Goal: Communication & Community: Answer question/provide support

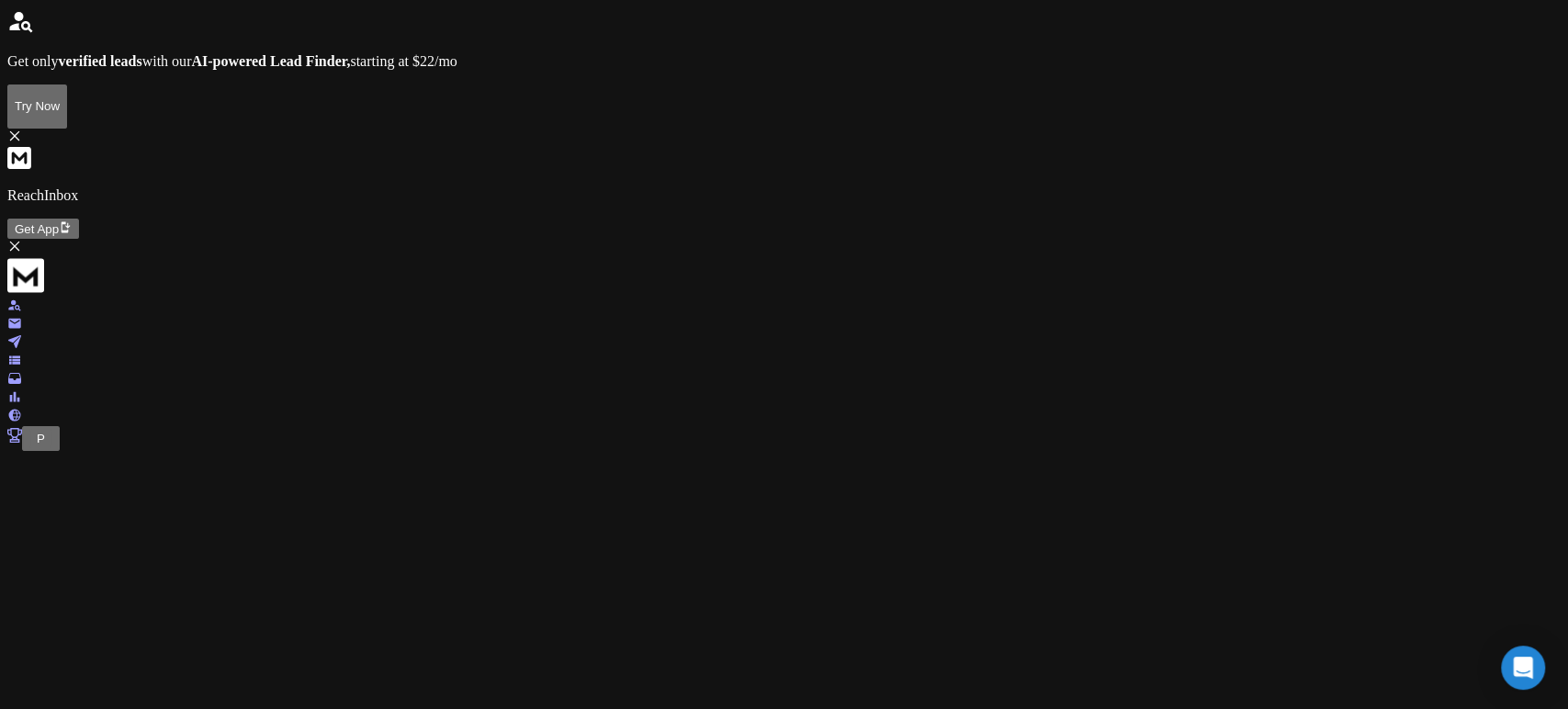
scroll to position [407, 0]
click at [660, 654] on p "Send Later" at bounding box center [628, 662] width 64 height 16
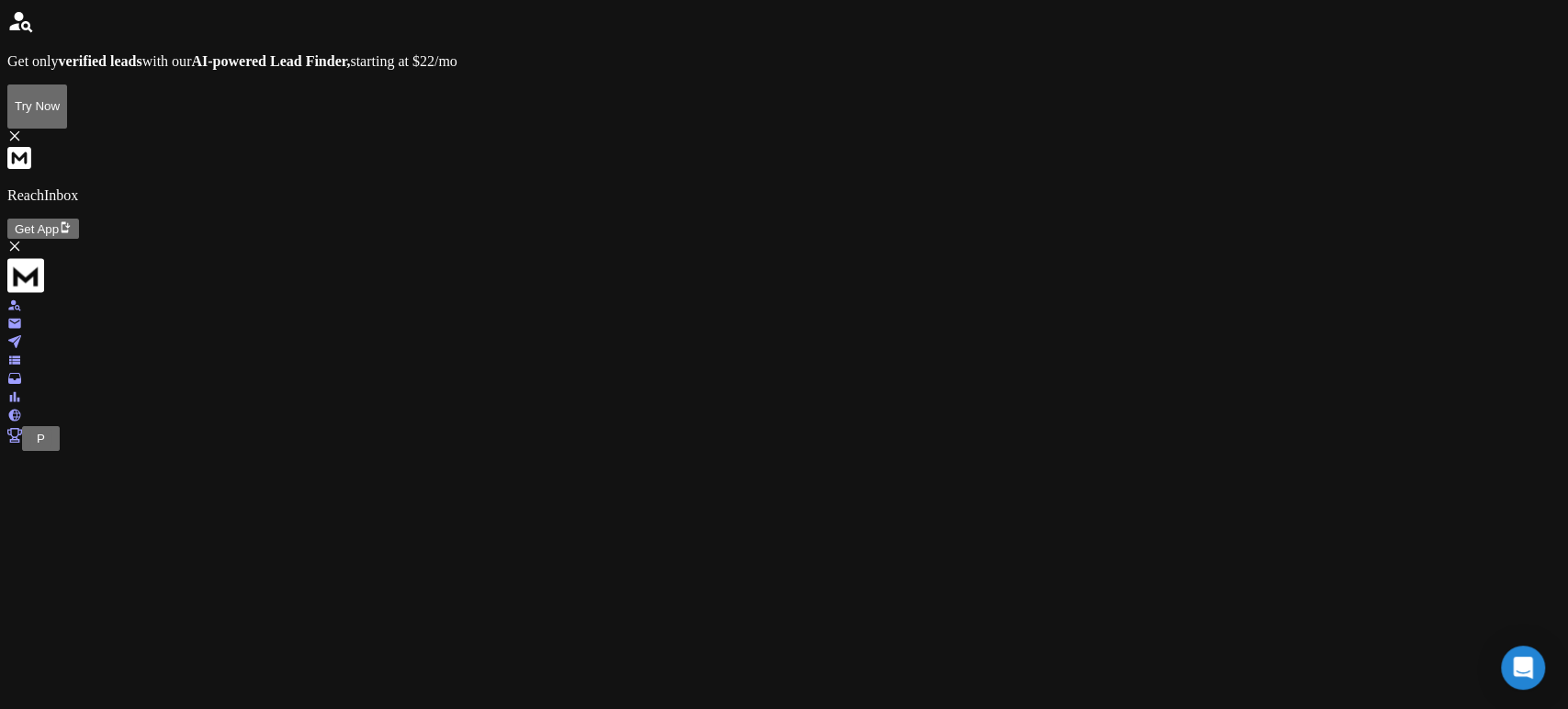
scroll to position [0, 0]
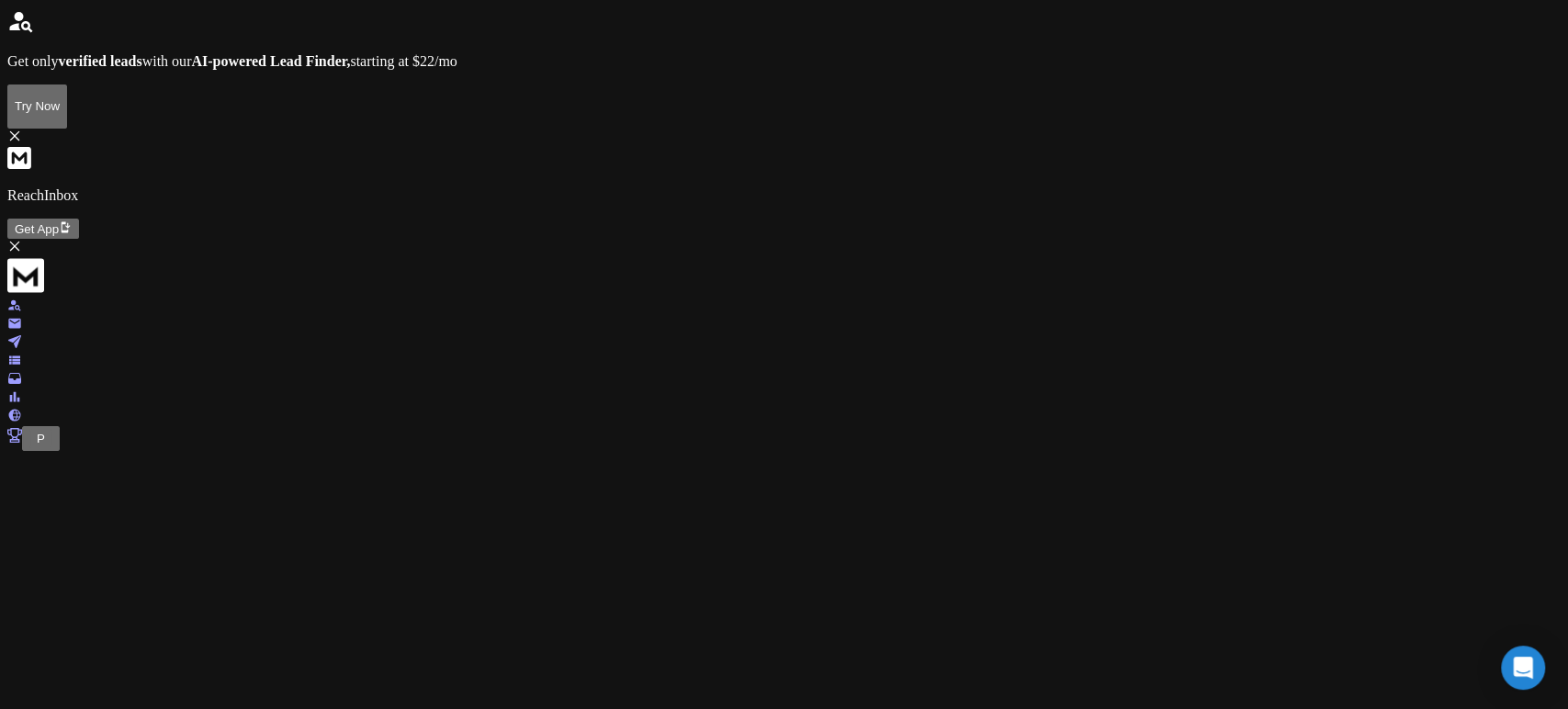
drag, startPoint x: 864, startPoint y: 343, endPoint x: 563, endPoint y: 342, distance: 301.0
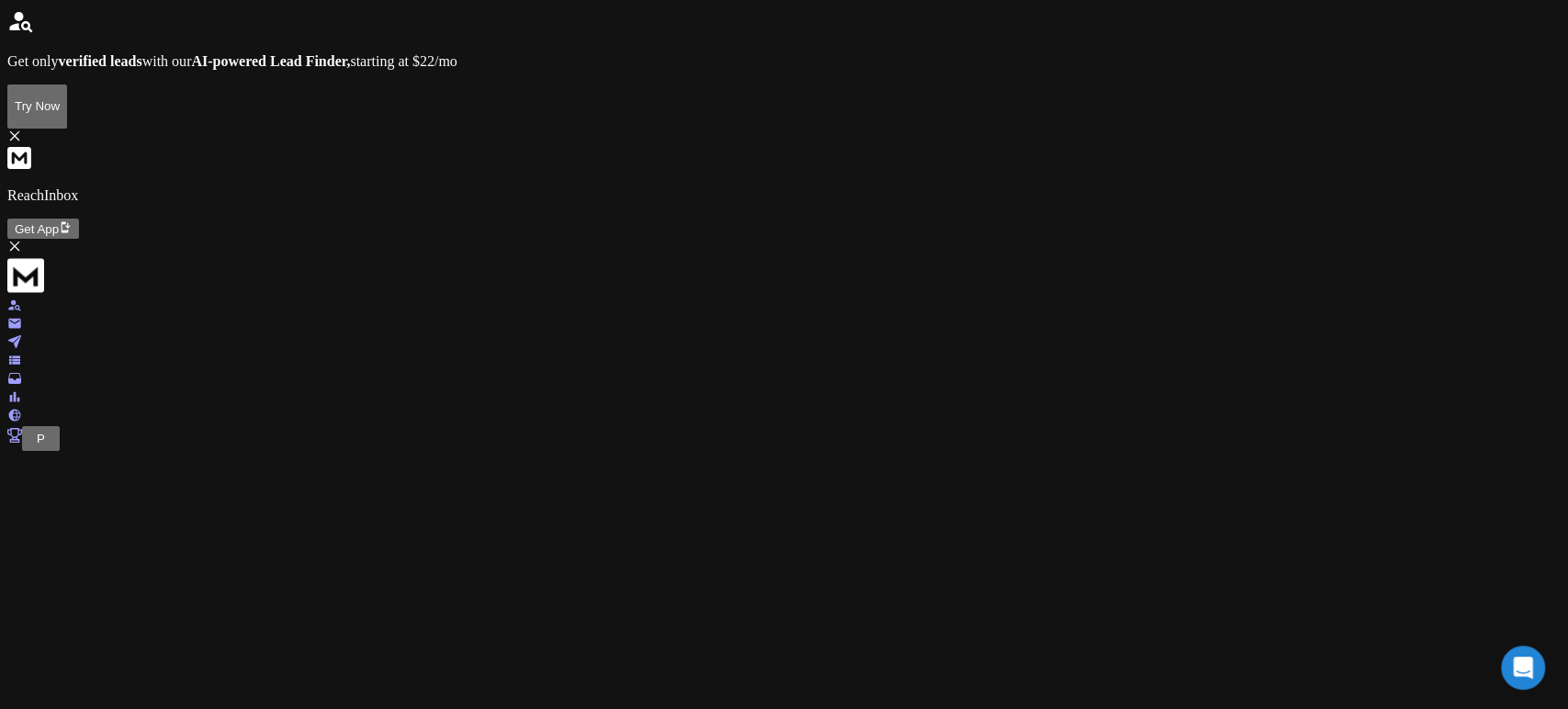
copy div "**********"
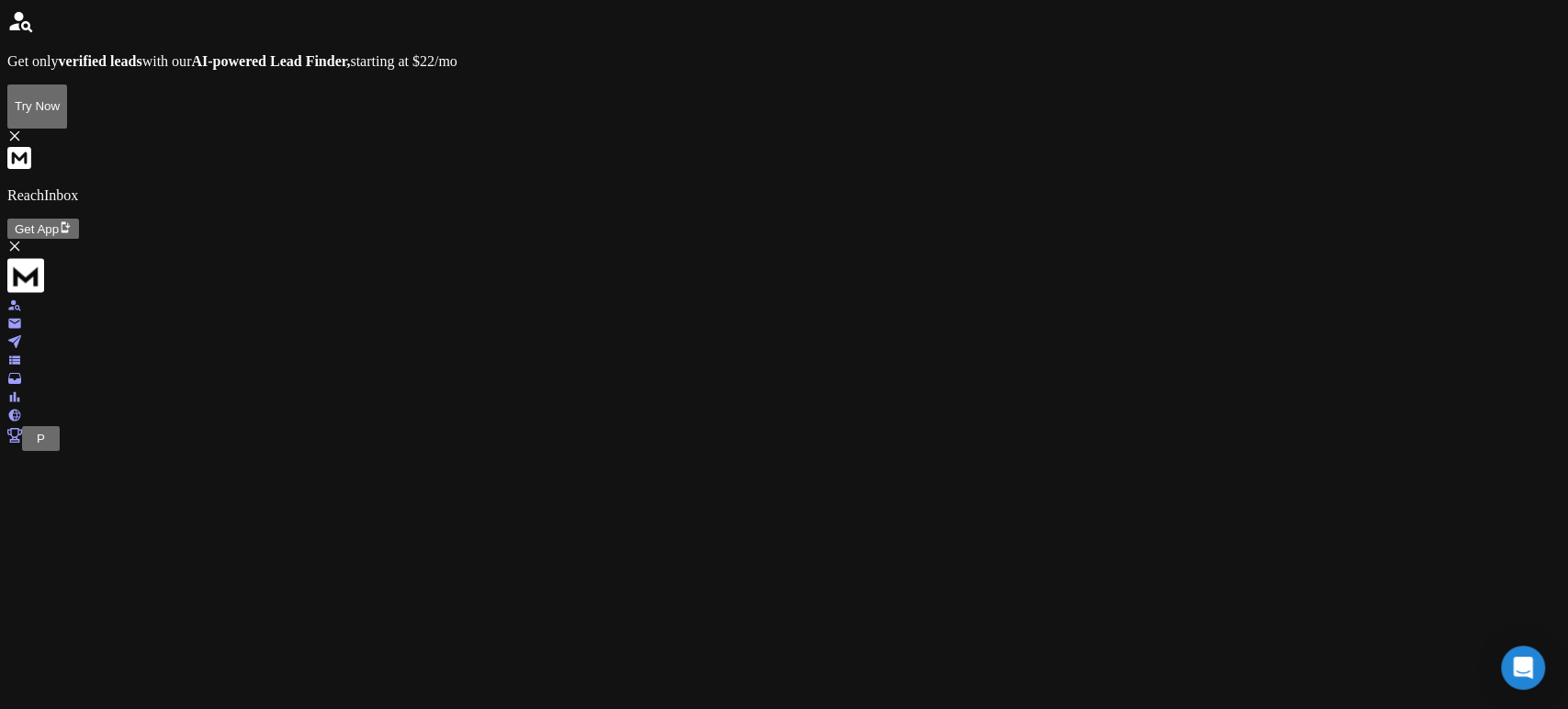
drag, startPoint x: 1013, startPoint y: 475, endPoint x: 621, endPoint y: 368, distance: 406.3
drag, startPoint x: 1194, startPoint y: 525, endPoint x: 651, endPoint y: 409, distance: 555.3
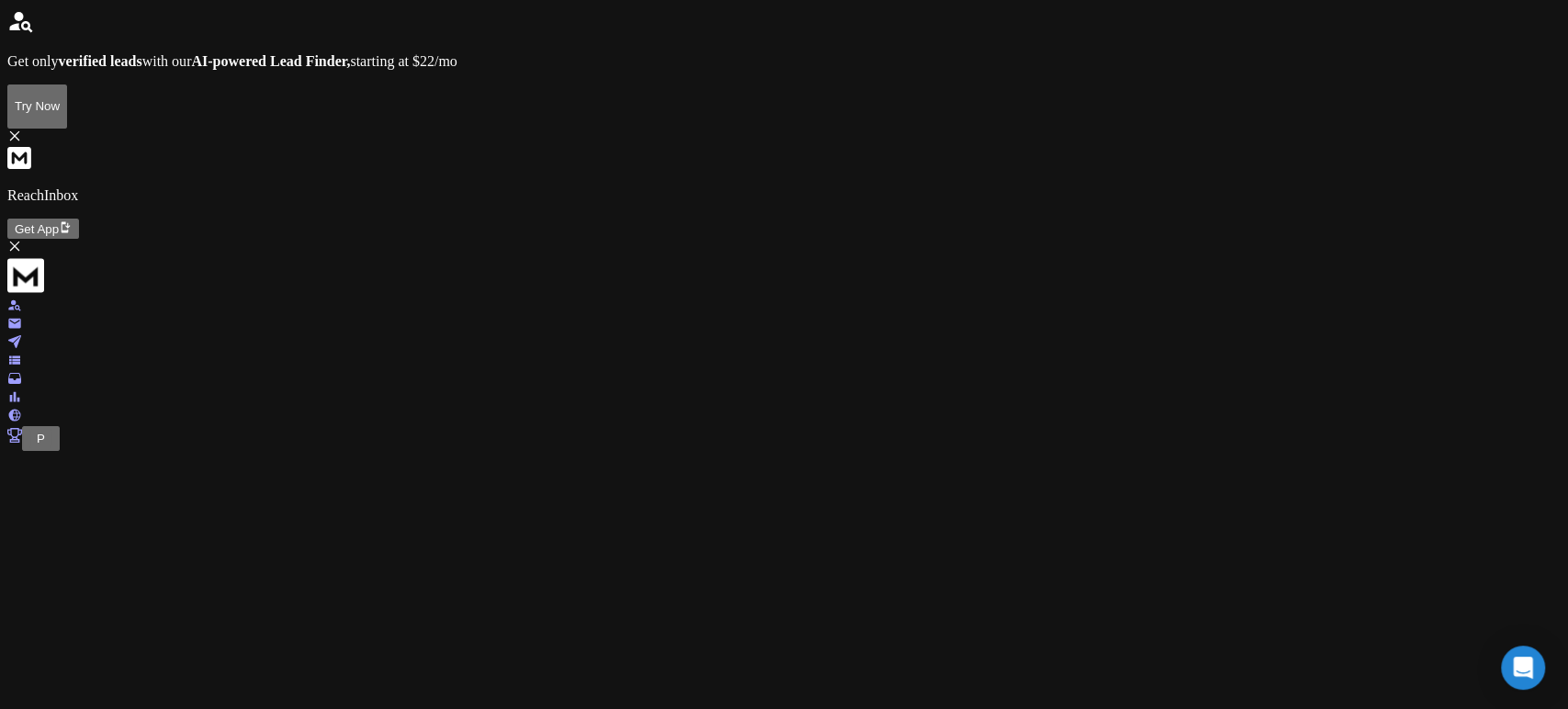
copy div "**********"
drag, startPoint x: 909, startPoint y: 483, endPoint x: 634, endPoint y: 396, distance: 288.4
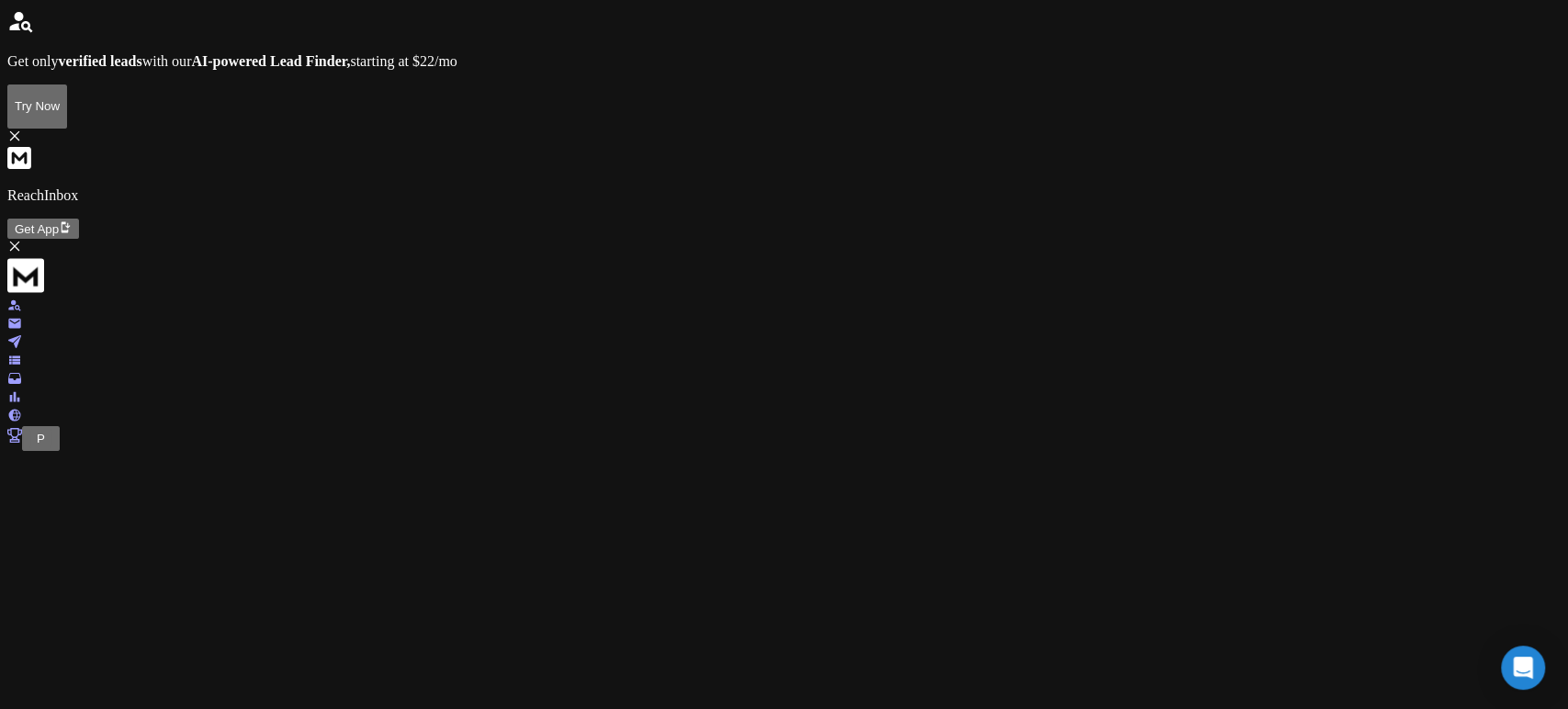
drag, startPoint x: 1236, startPoint y: 432, endPoint x: 543, endPoint y: 292, distance: 707.0
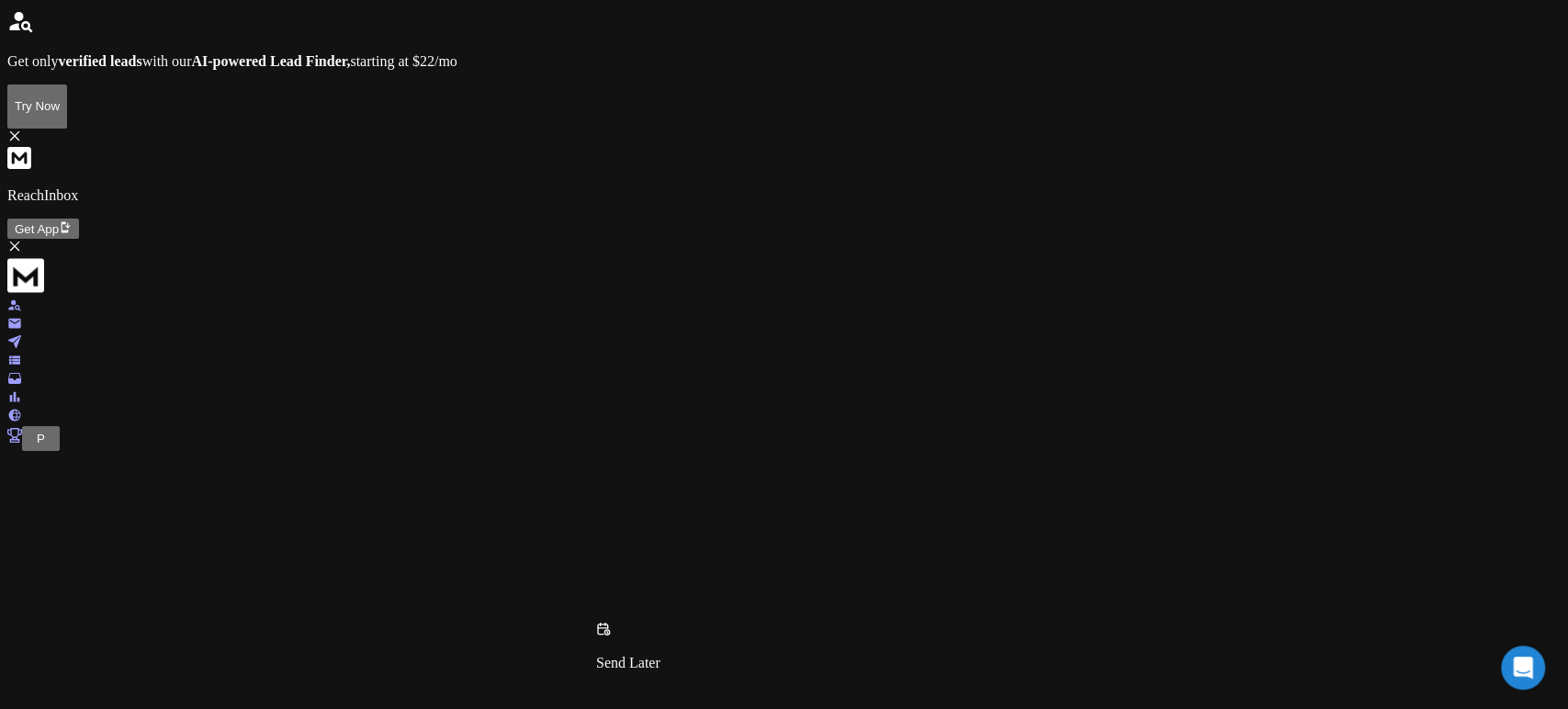
click at [660, 654] on p "Send Later" at bounding box center [628, 662] width 64 height 16
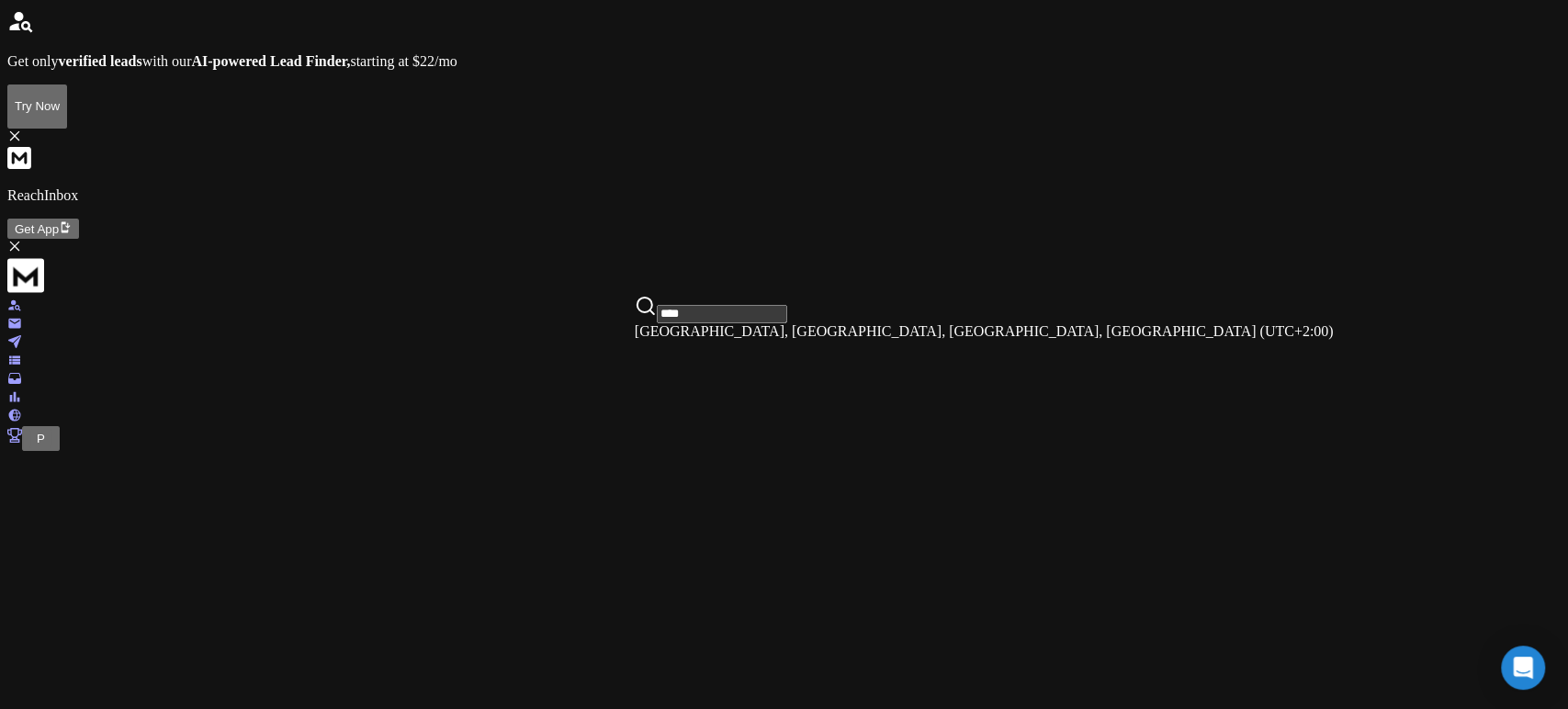
type input "****"
click at [757, 339] on div "[GEOGRAPHIC_DATA], [GEOGRAPHIC_DATA], [GEOGRAPHIC_DATA], [GEOGRAPHIC_DATA] (UTC…" at bounding box center [984, 331] width 699 height 16
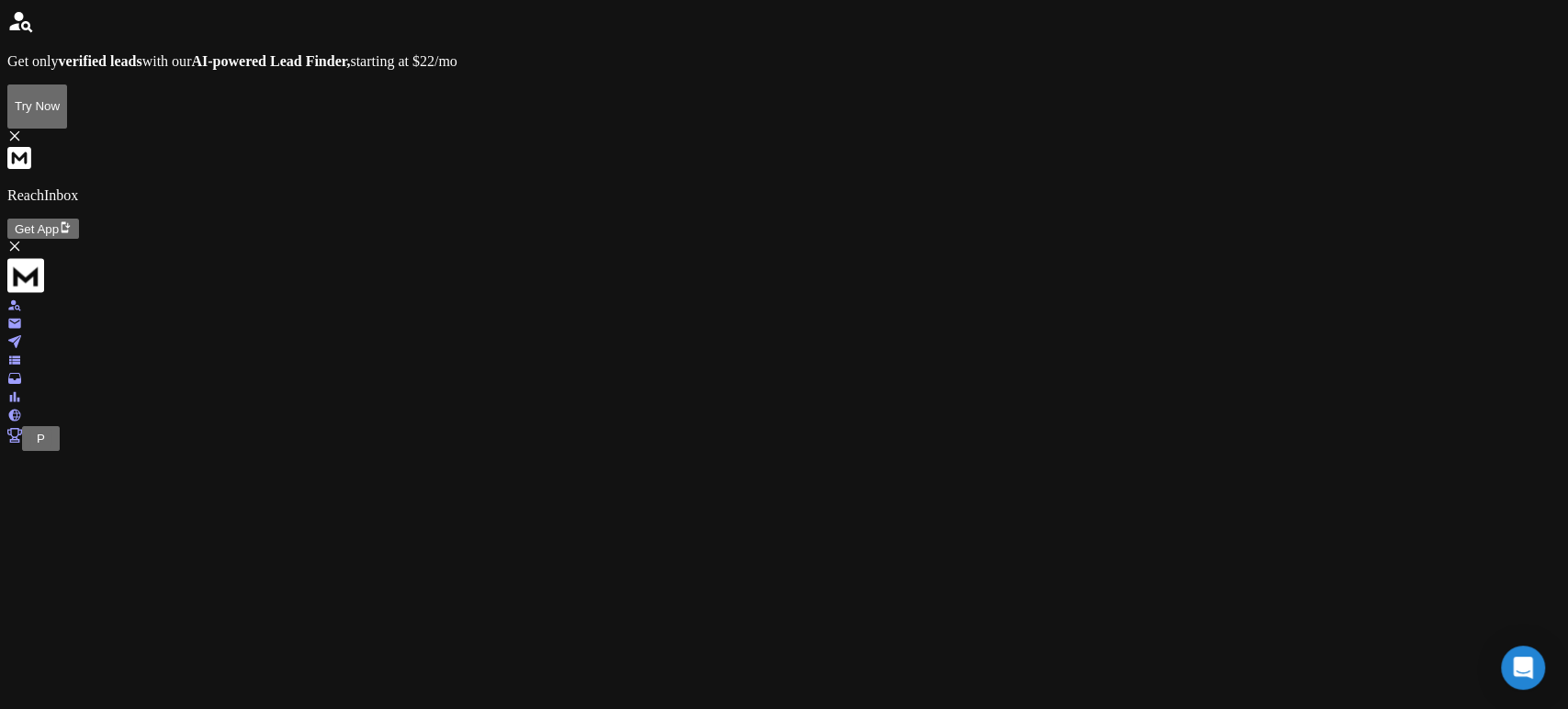
click at [650, 407] on div "08" at bounding box center [642, 415] width 15 height 16
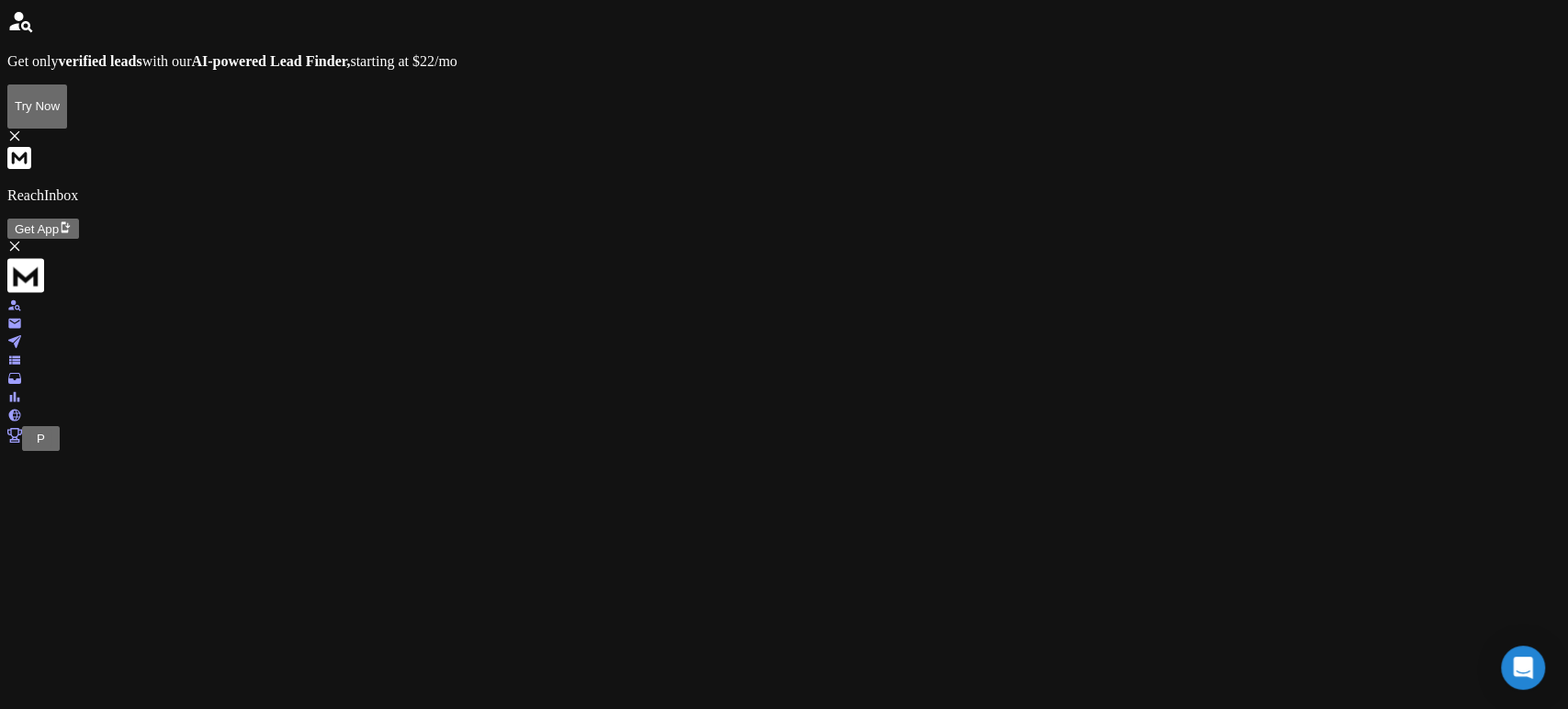
drag, startPoint x: 763, startPoint y: 485, endPoint x: 636, endPoint y: 404, distance: 150.6
copy div "Cześć, dzięki za spotkanie [DATE]. Wysłałem Ci więcej informacji z adresu [EMAI…"
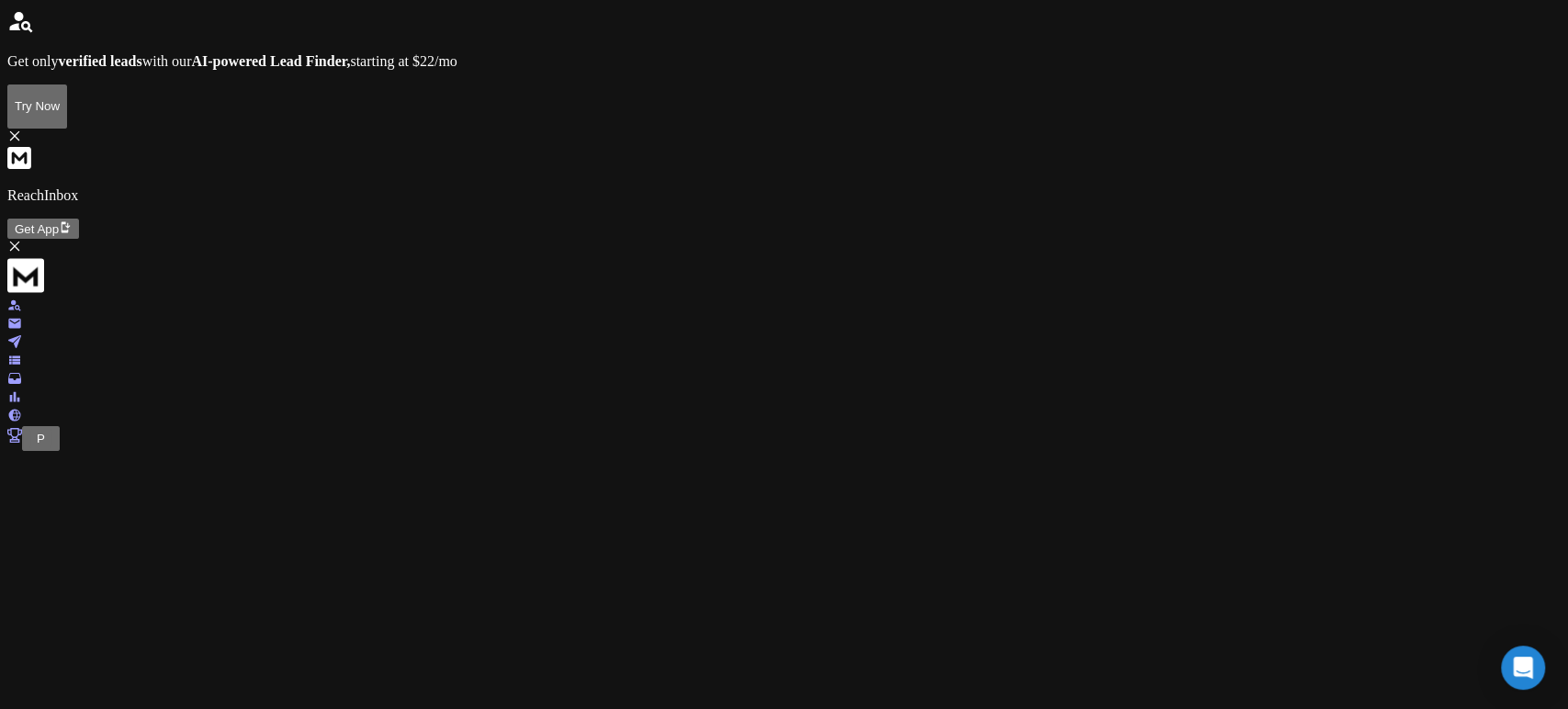
drag, startPoint x: 753, startPoint y: 410, endPoint x: 854, endPoint y: 413, distance: 101.0
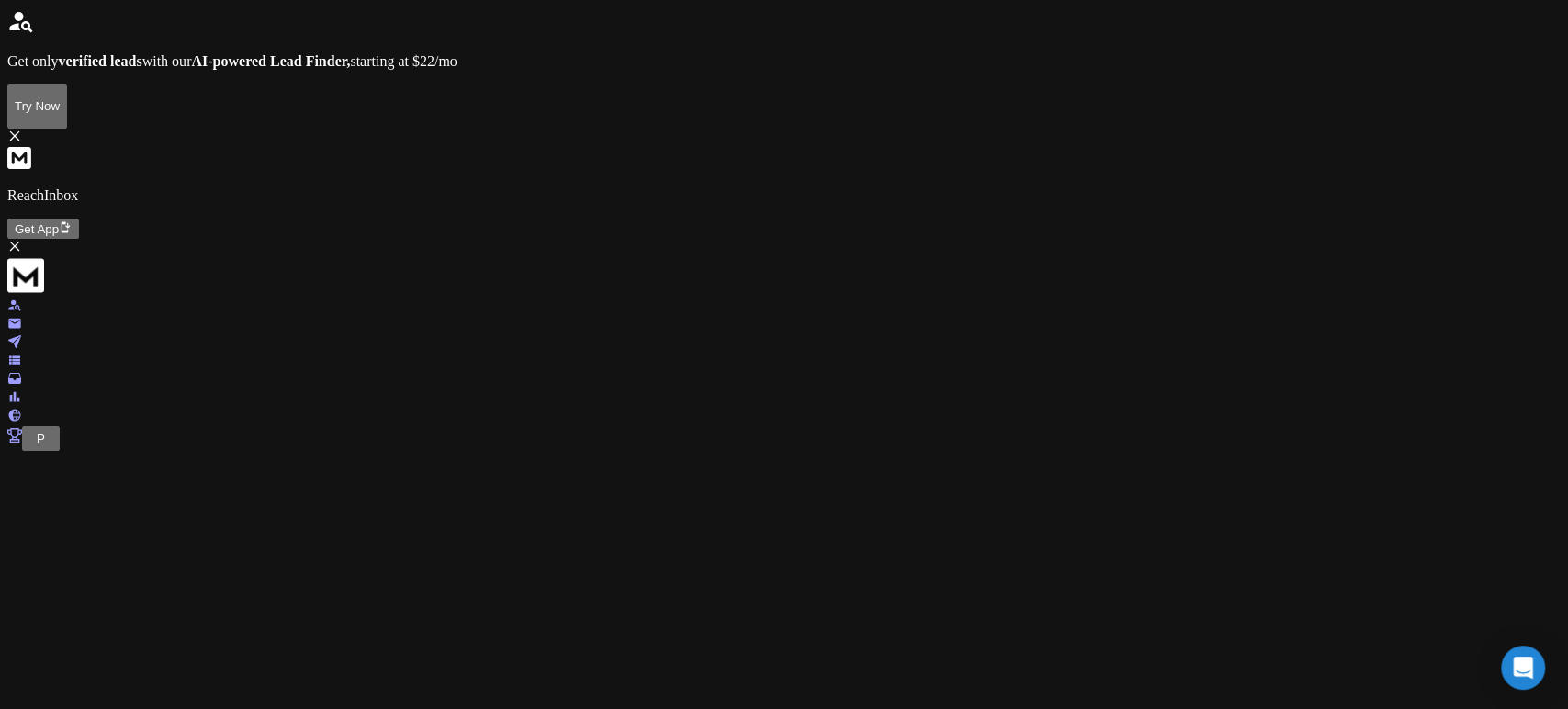
click at [660, 654] on p "Send Later" at bounding box center [628, 662] width 64 height 16
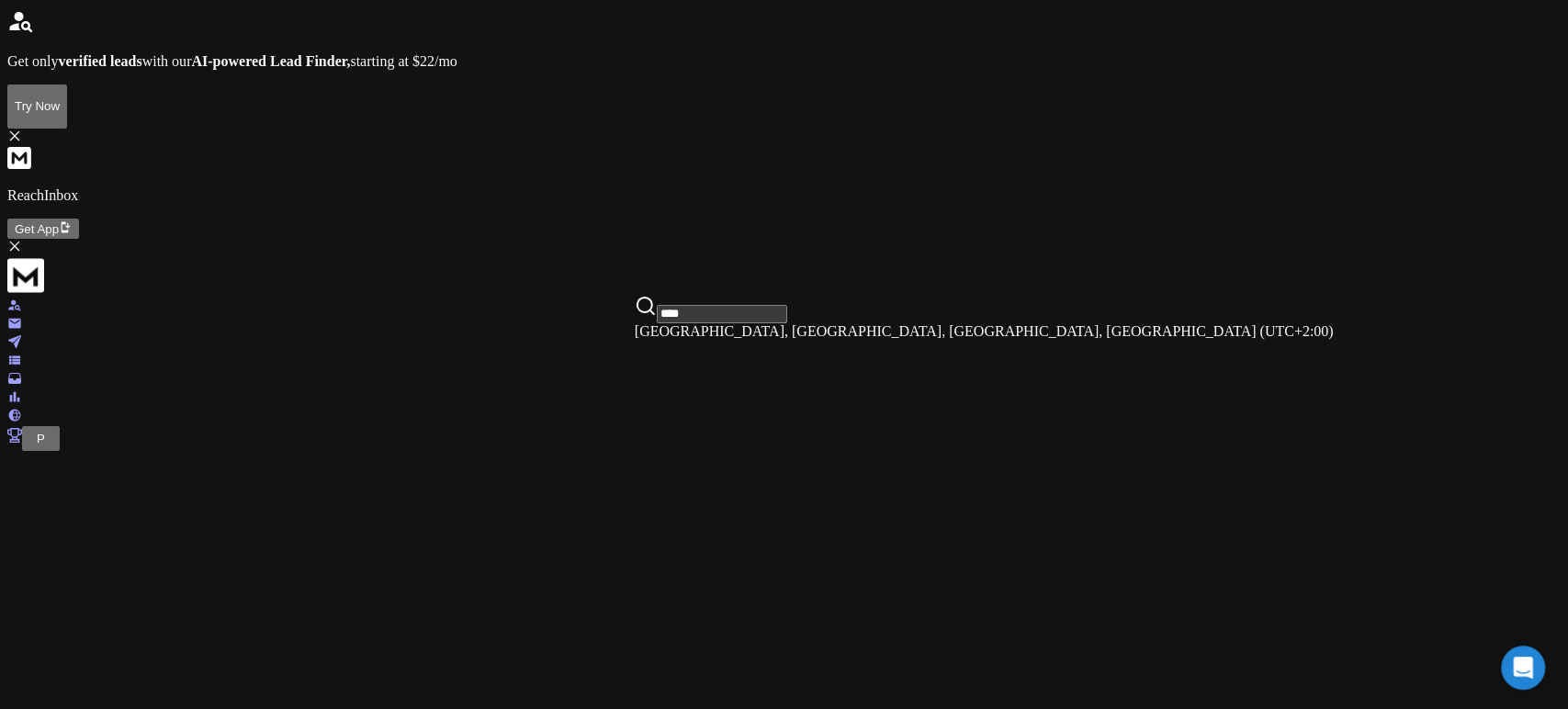
type input "****"
click at [775, 339] on div "[GEOGRAPHIC_DATA], [GEOGRAPHIC_DATA], [GEOGRAPHIC_DATA], [GEOGRAPHIC_DATA] (UTC…" at bounding box center [984, 331] width 699 height 16
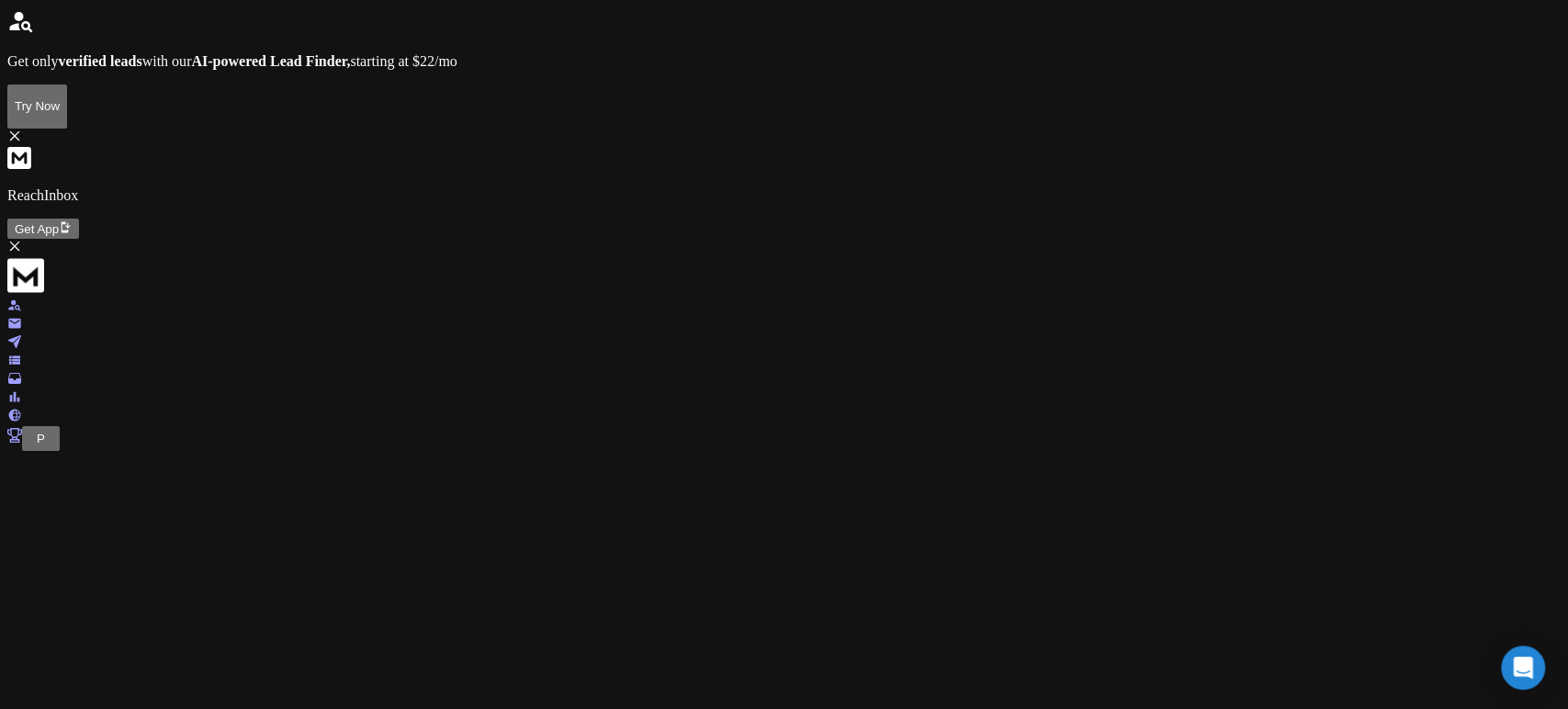
click at [650, 407] on div "08" at bounding box center [642, 415] width 15 height 16
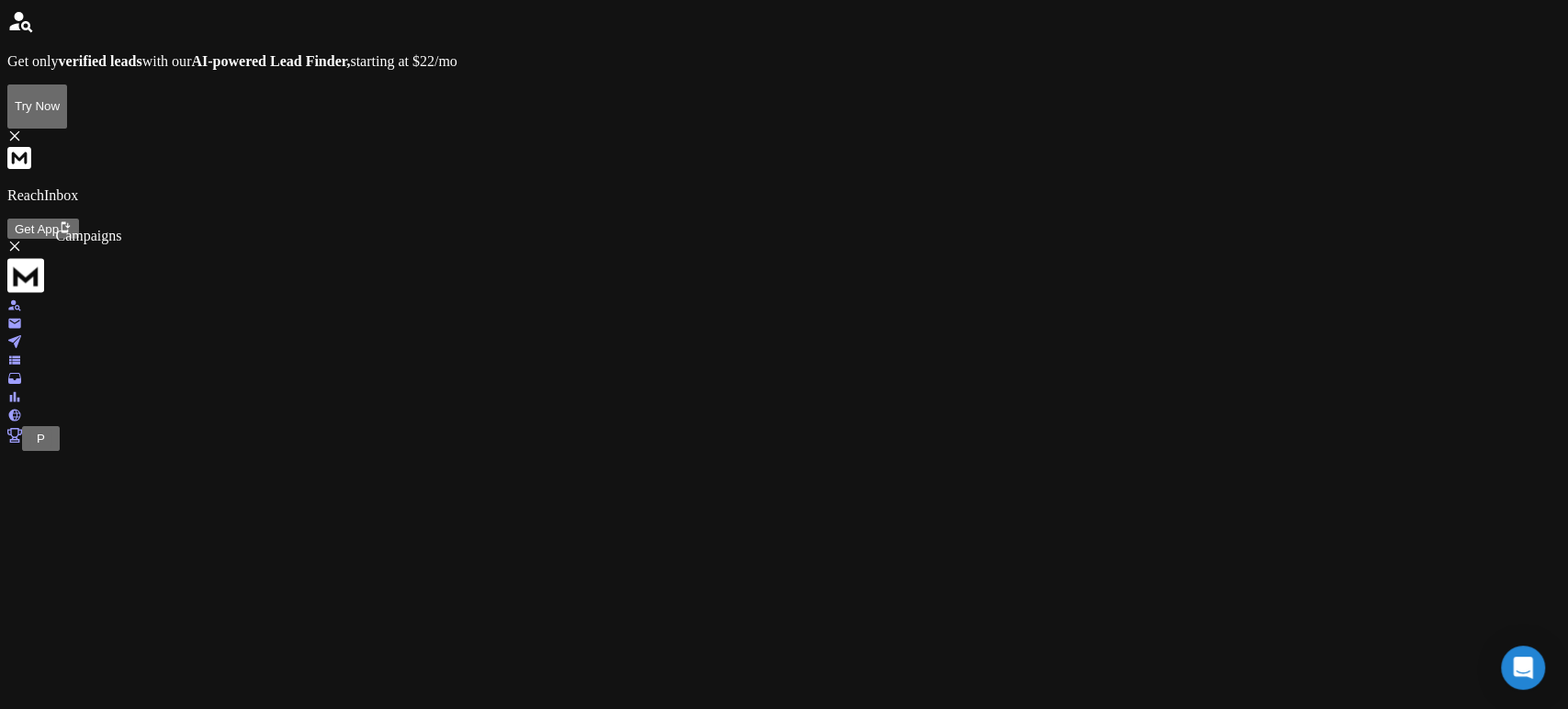
click at [22, 335] on icon at bounding box center [15, 342] width 15 height 15
